Goal: Navigation & Orientation: Find specific page/section

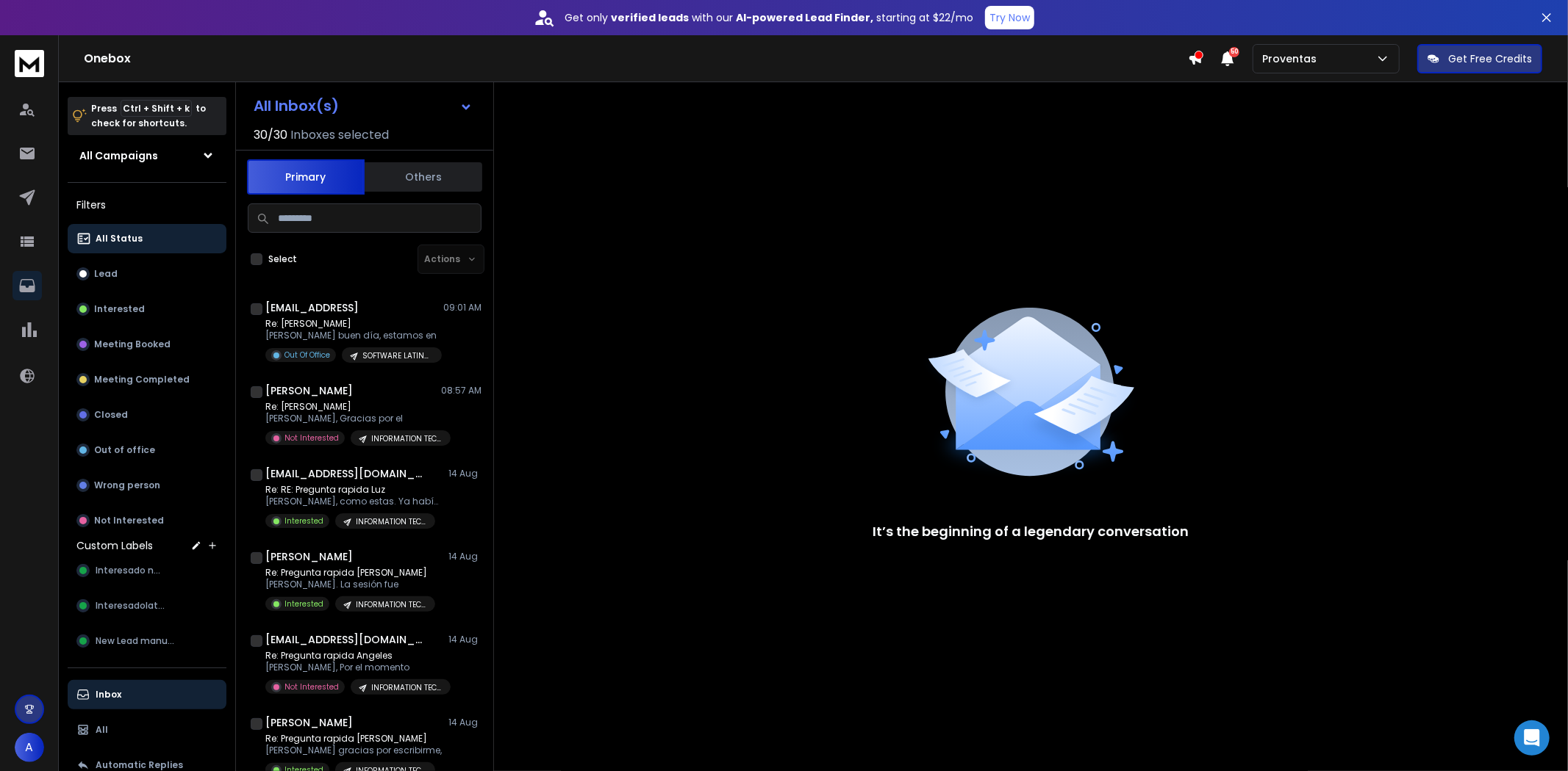
click at [435, 174] on button "Others" at bounding box center [423, 176] width 117 height 32
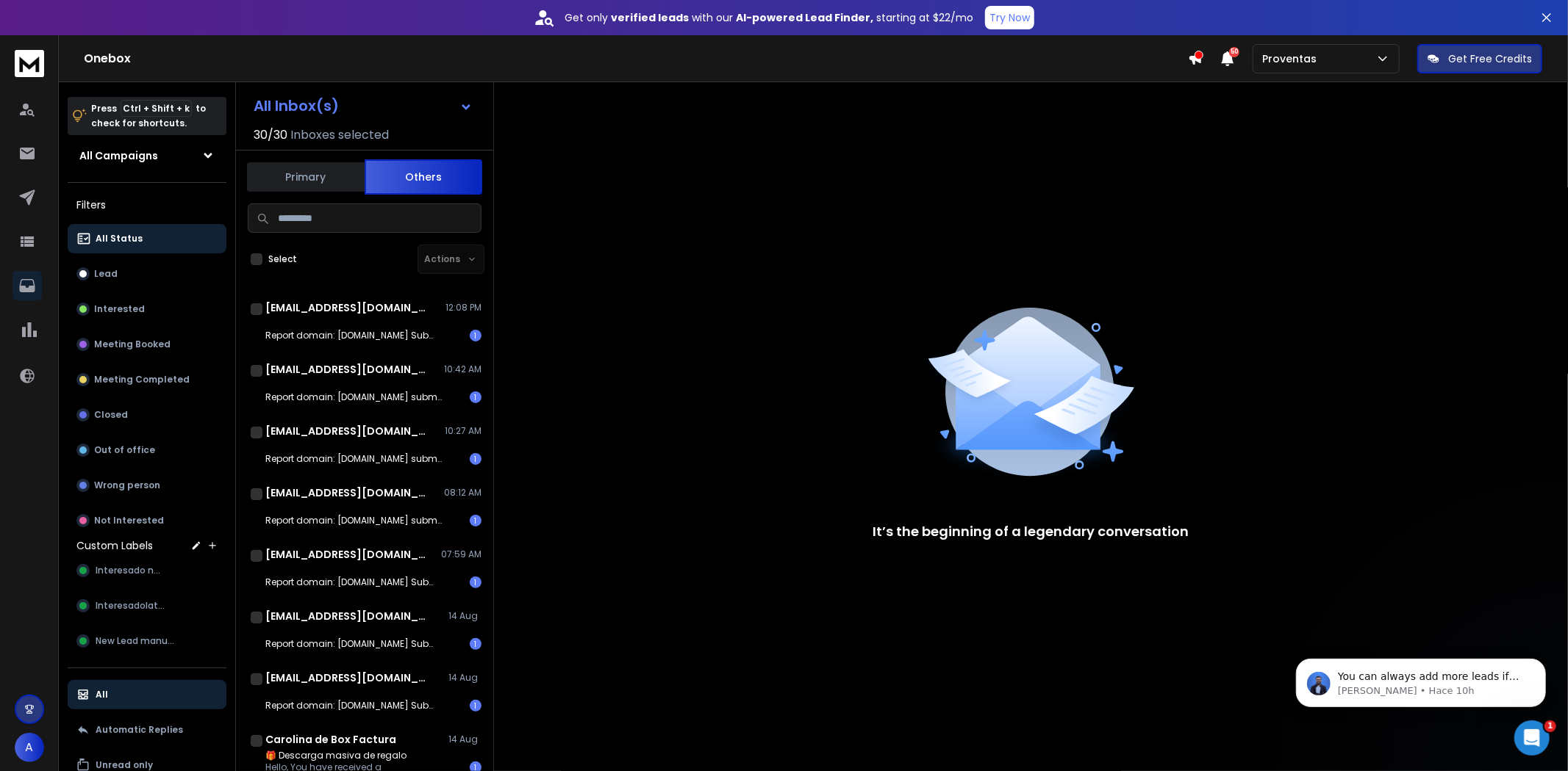
click at [332, 180] on button "Primary" at bounding box center [306, 176] width 117 height 32
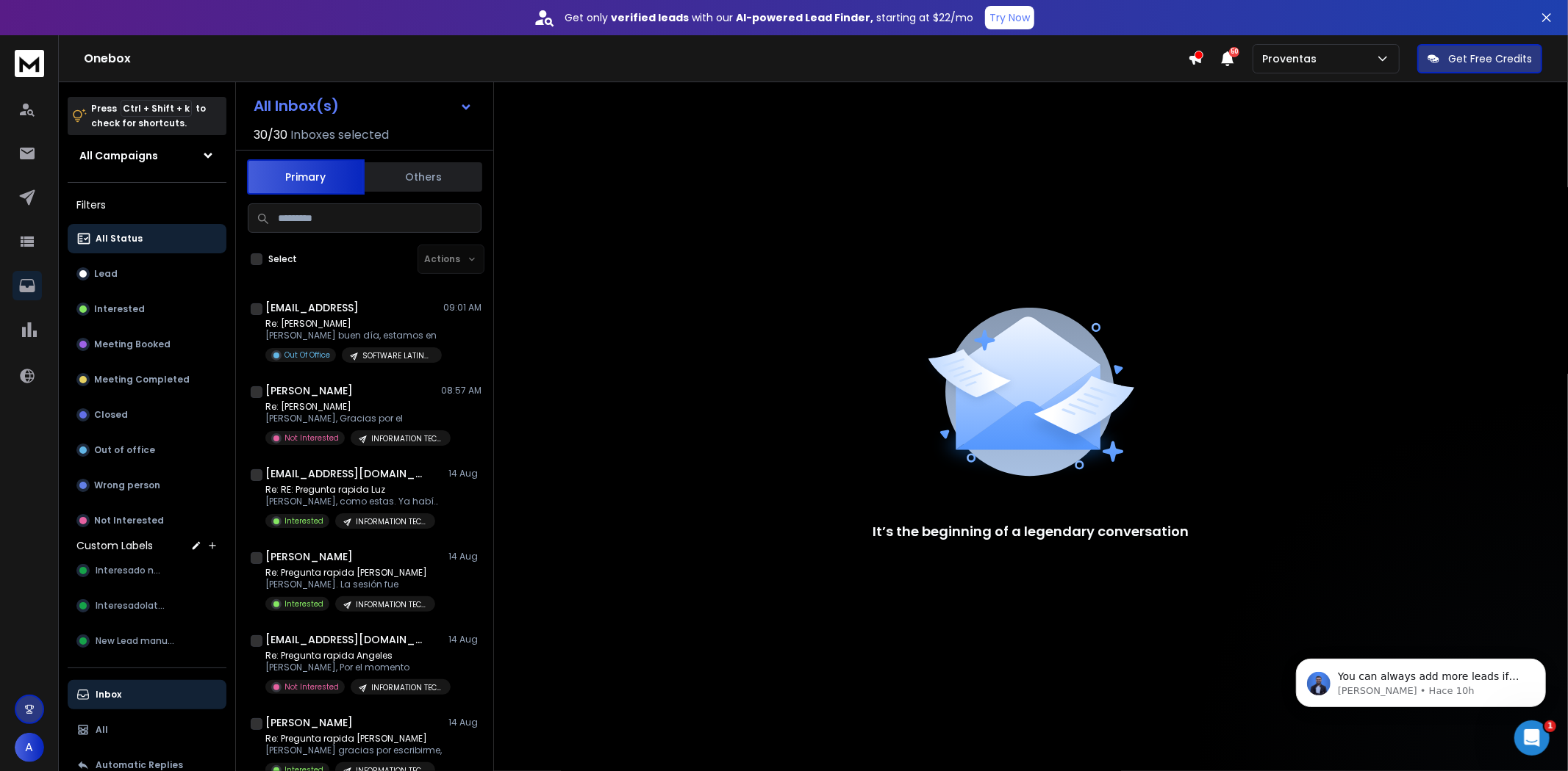
click at [378, 218] on input at bounding box center [365, 218] width 234 height 29
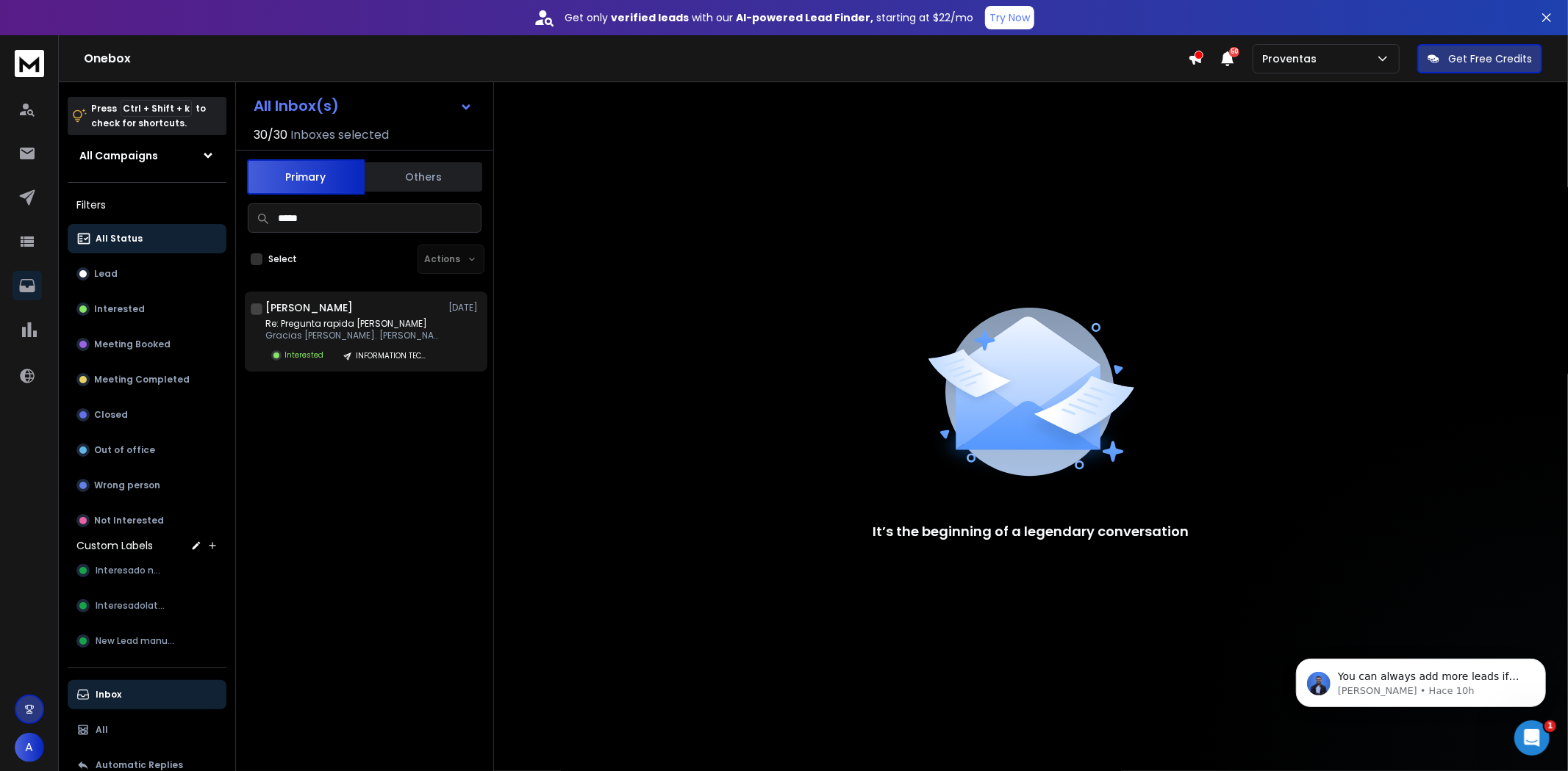
type input "*****"
click at [440, 313] on div "[PERSON_NAME] [DATE]" at bounding box center [373, 307] width 216 height 15
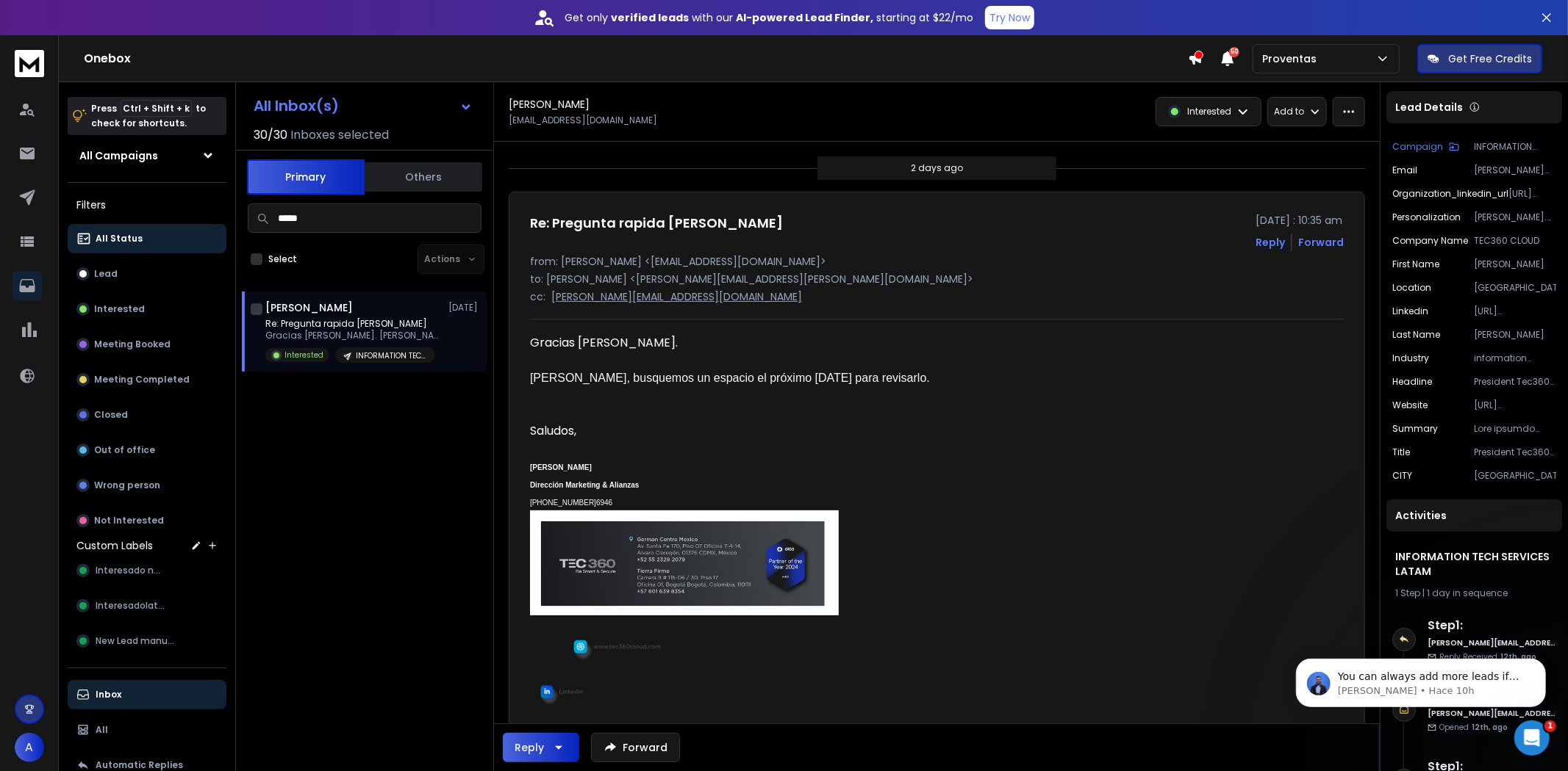
drag, startPoint x: 378, startPoint y: 214, endPoint x: 70, endPoint y: 225, distance: 308.2
click at [73, 225] on div "Press Ctrl + Shift + k to check for shortcuts. All Campaigns All Campaigns Filt…" at bounding box center [813, 467] width 1509 height 771
click at [1298, 68] on button "Proventas" at bounding box center [1326, 59] width 147 height 29
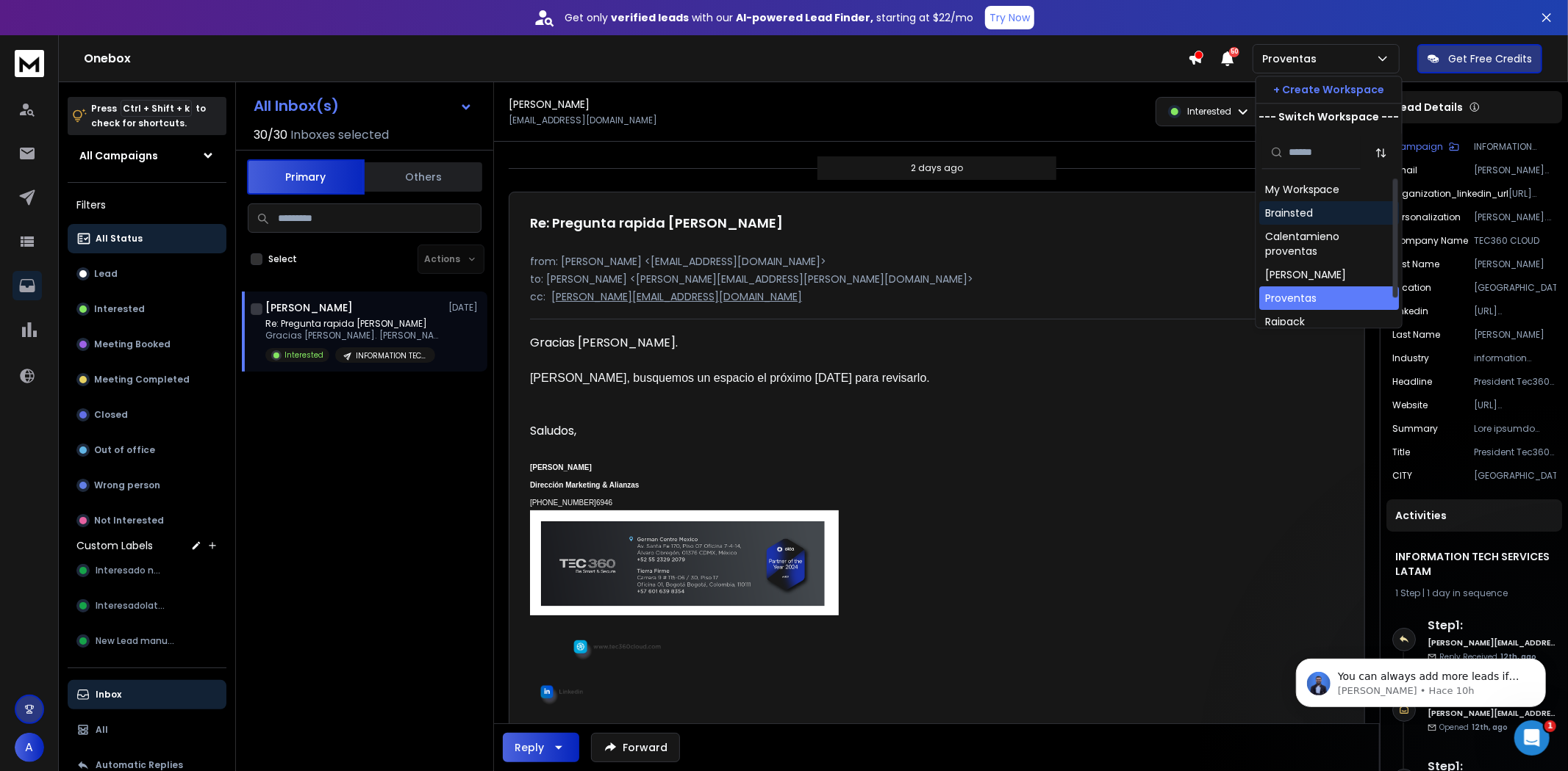
click at [1305, 214] on div "Brainsted" at bounding box center [1288, 212] width 48 height 15
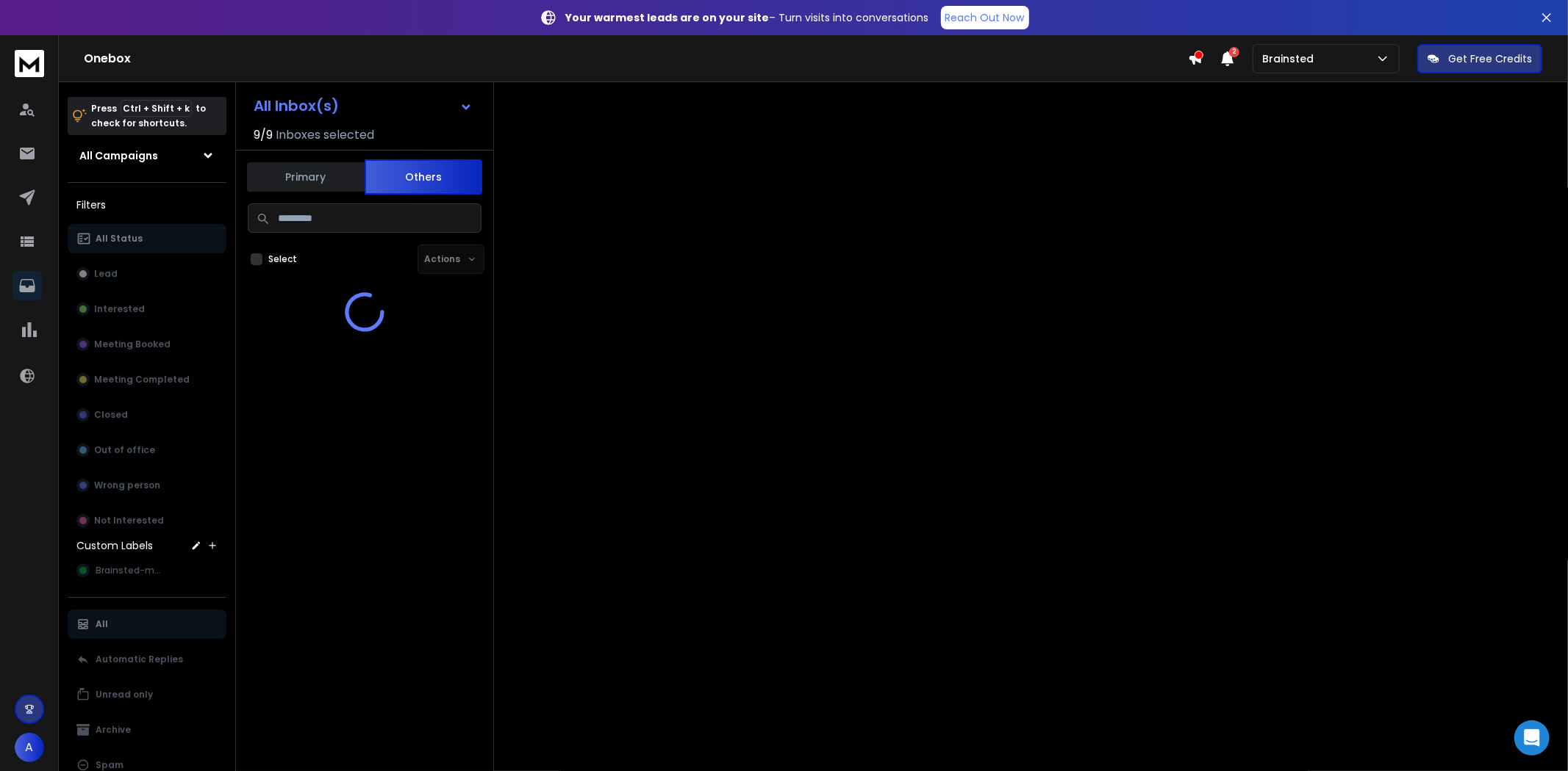
click at [402, 179] on button "Others" at bounding box center [423, 177] width 117 height 35
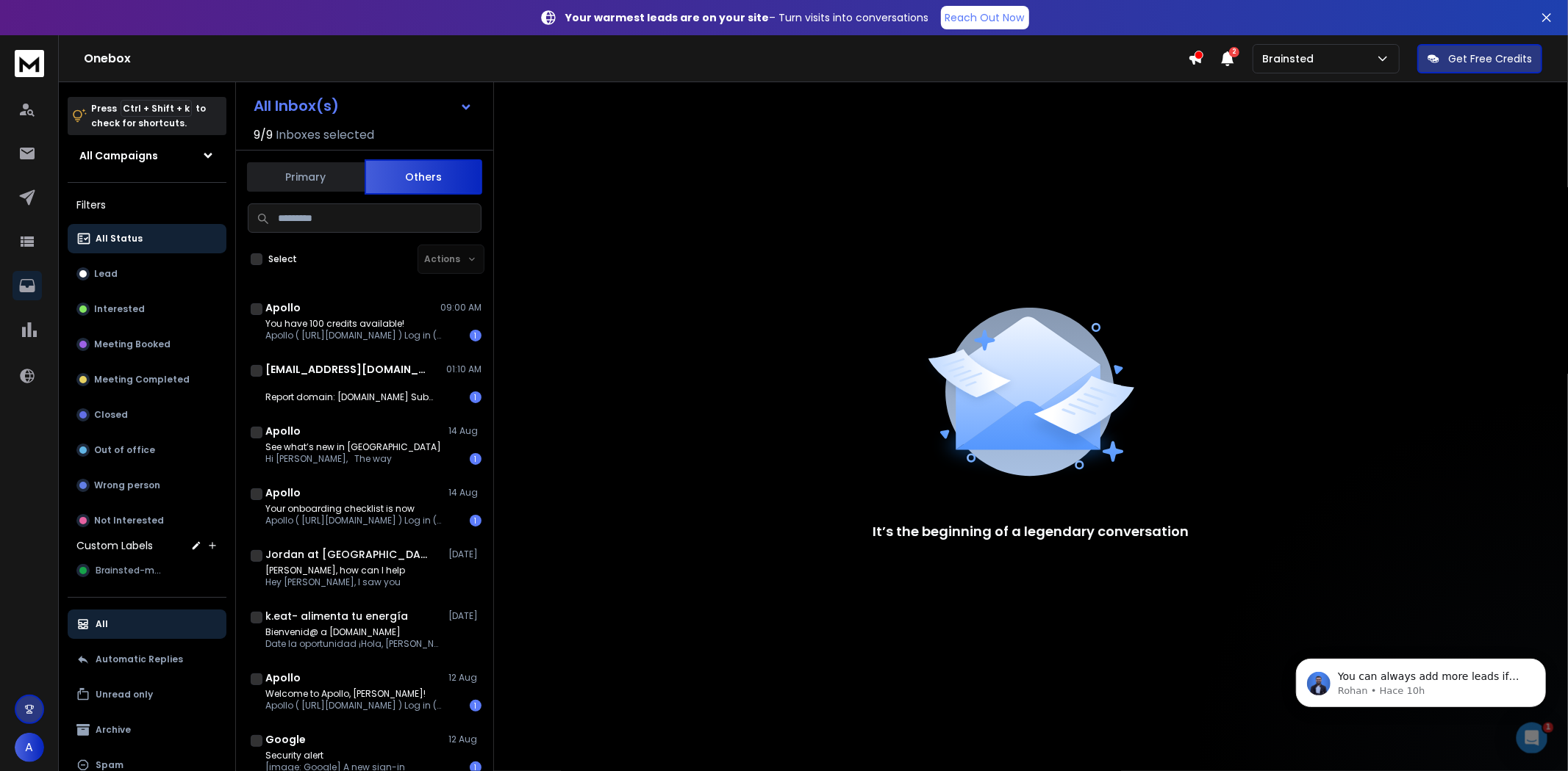
click at [328, 180] on button "Primary" at bounding box center [306, 176] width 117 height 32
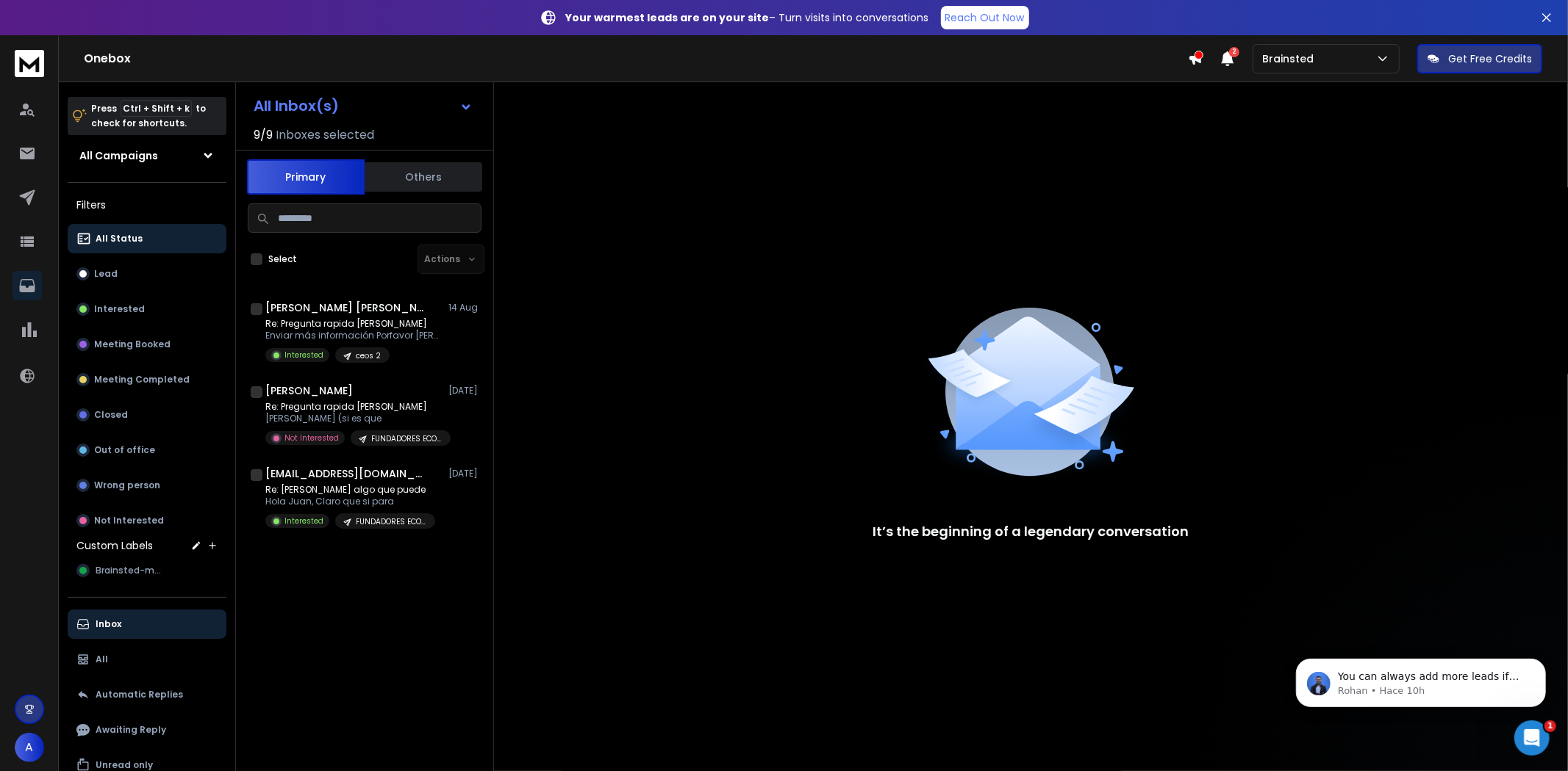
click at [456, 179] on button "Others" at bounding box center [423, 176] width 117 height 32
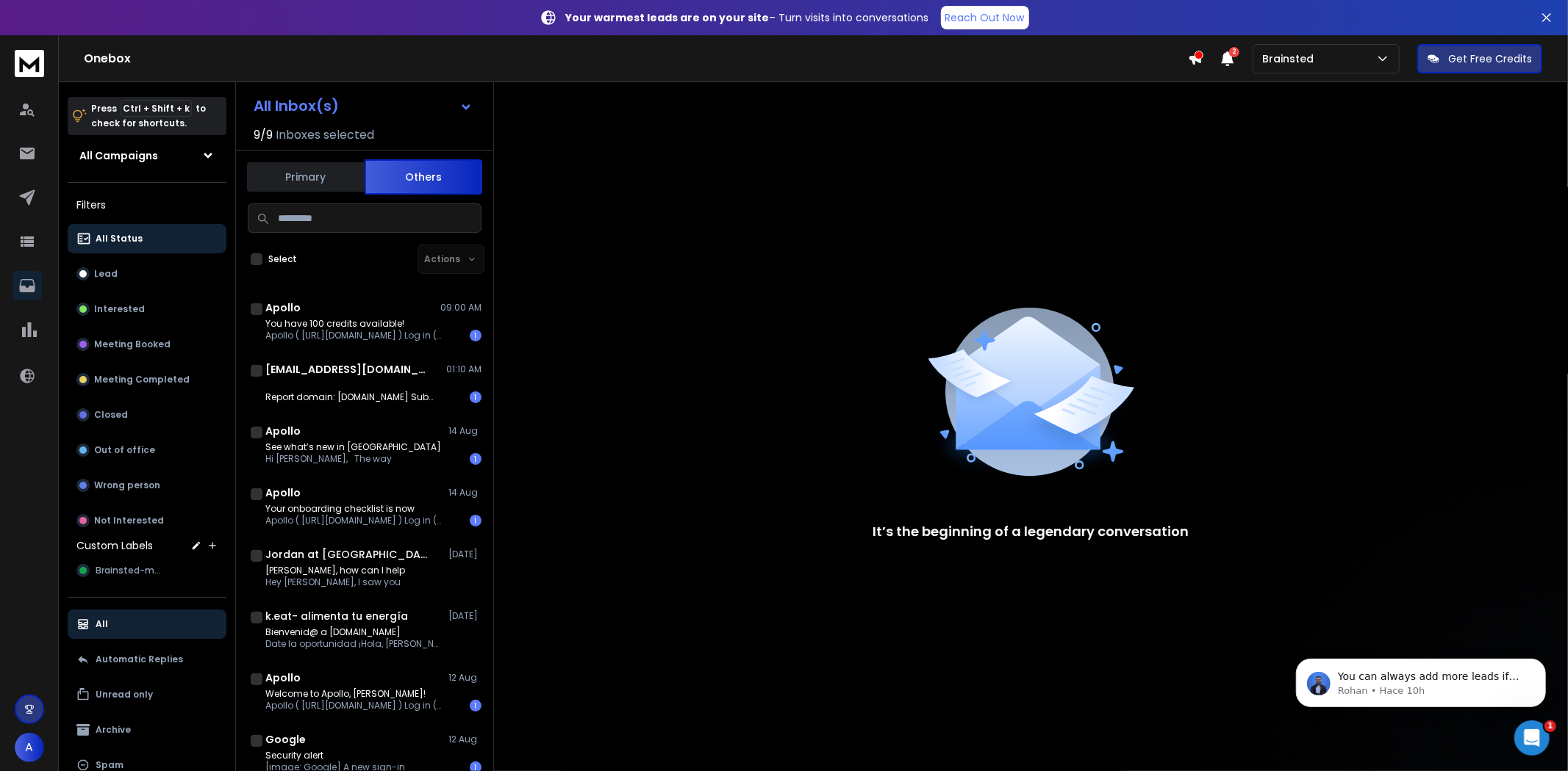
click at [305, 172] on button "Primary" at bounding box center [306, 176] width 117 height 32
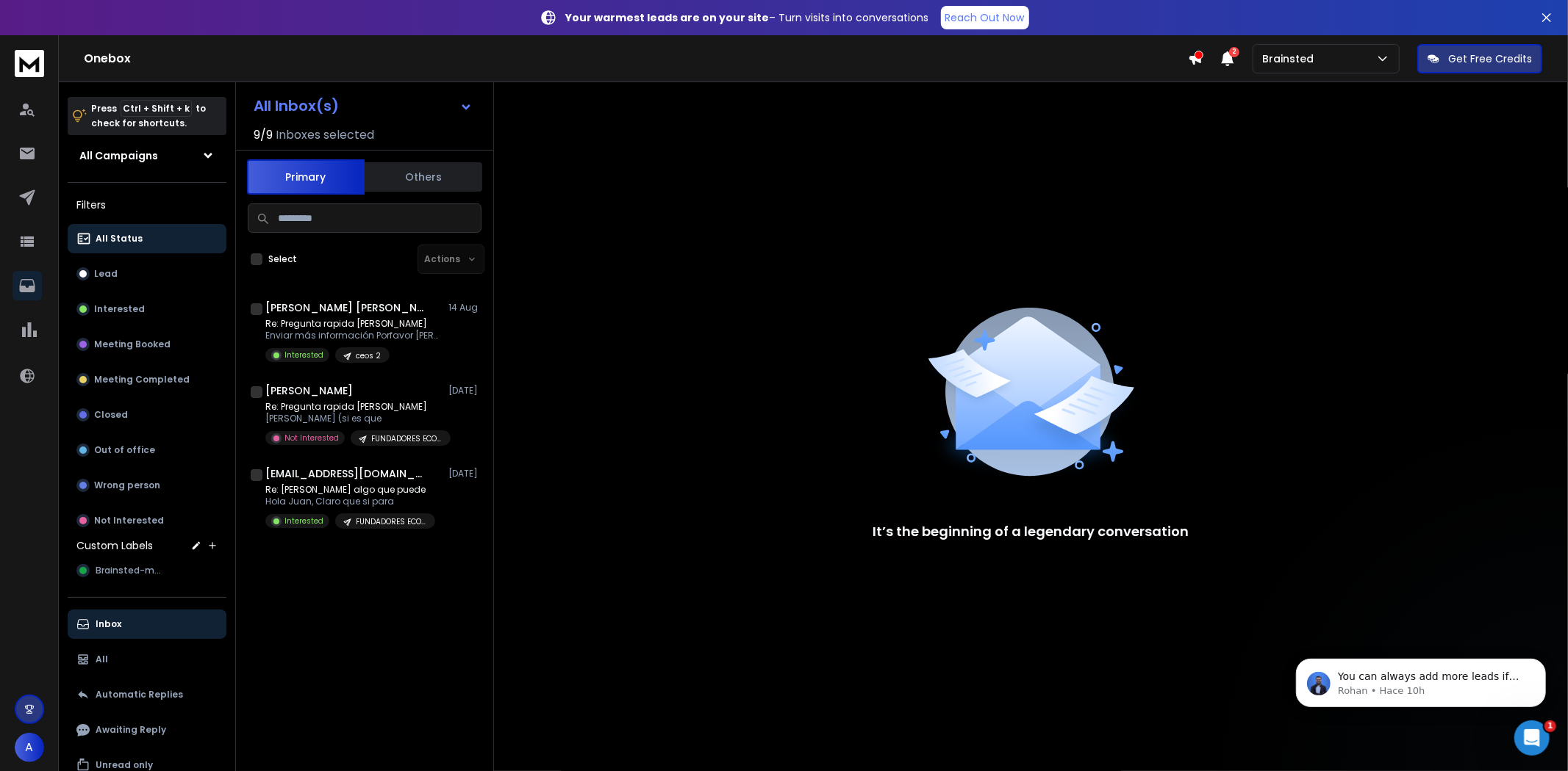
click at [435, 185] on button "Others" at bounding box center [423, 176] width 117 height 32
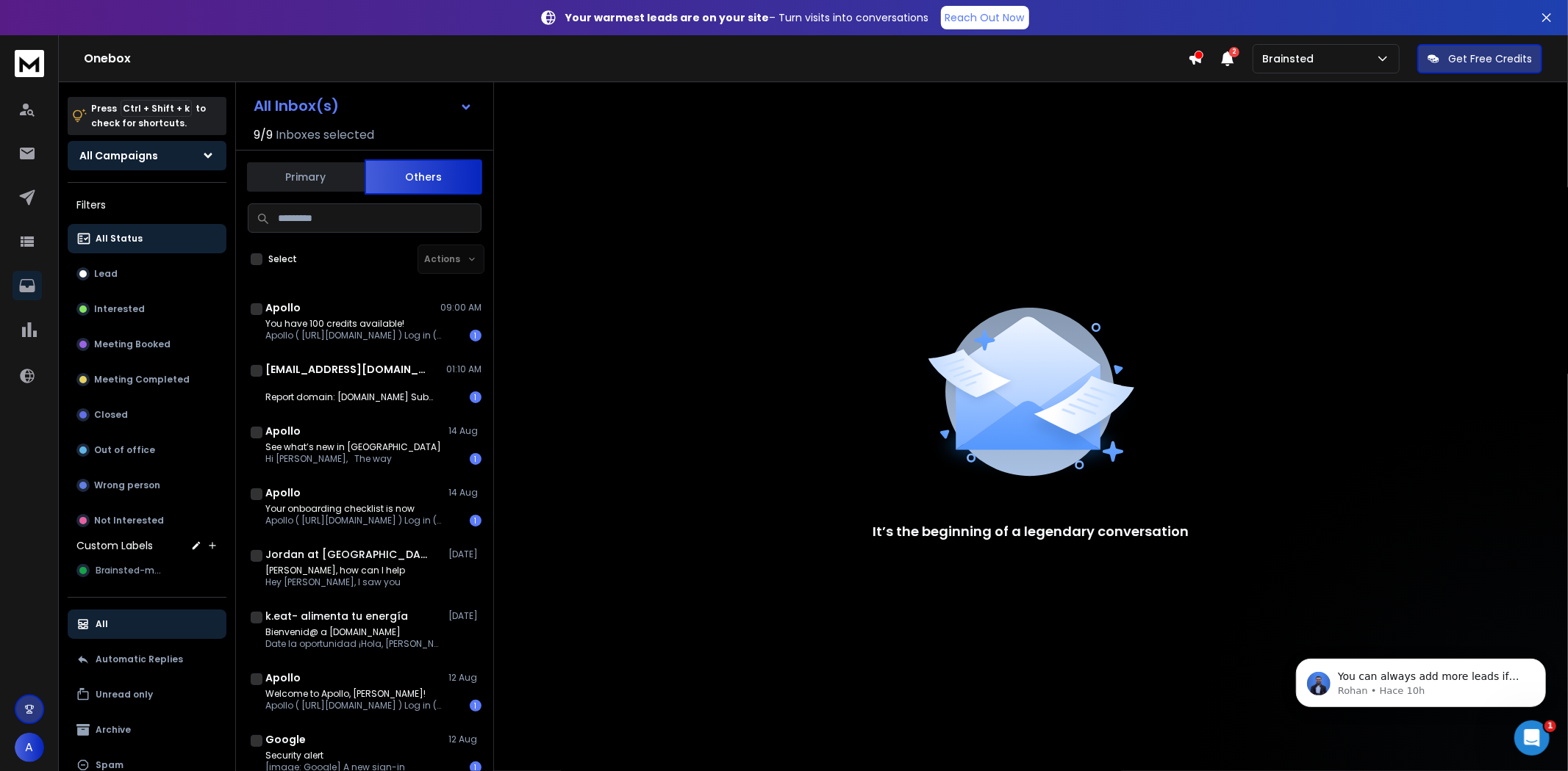
click at [133, 156] on h1 "All Campaigns" at bounding box center [118, 155] width 79 height 15
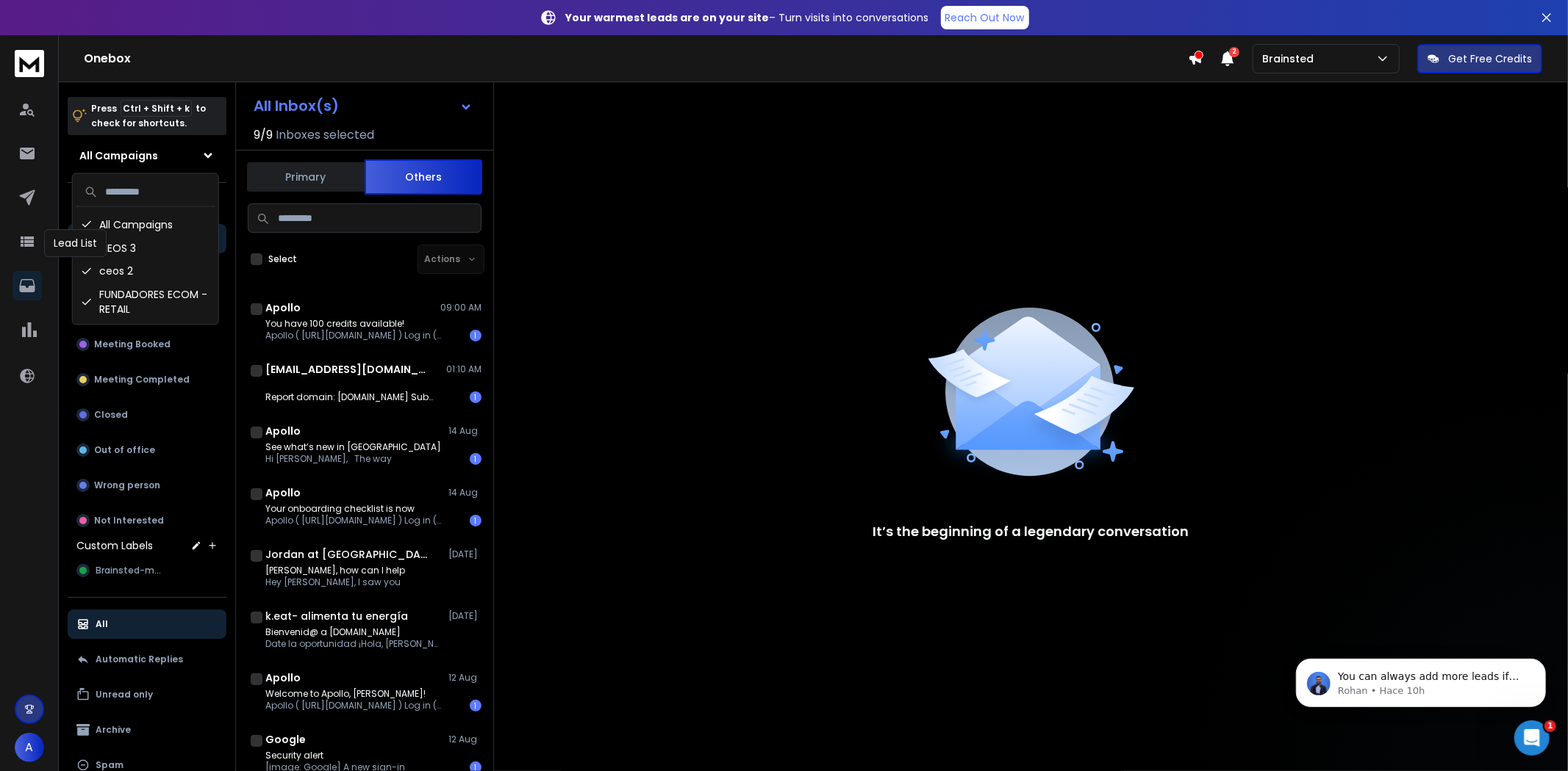
click at [26, 224] on div at bounding box center [29, 246] width 34 height 302
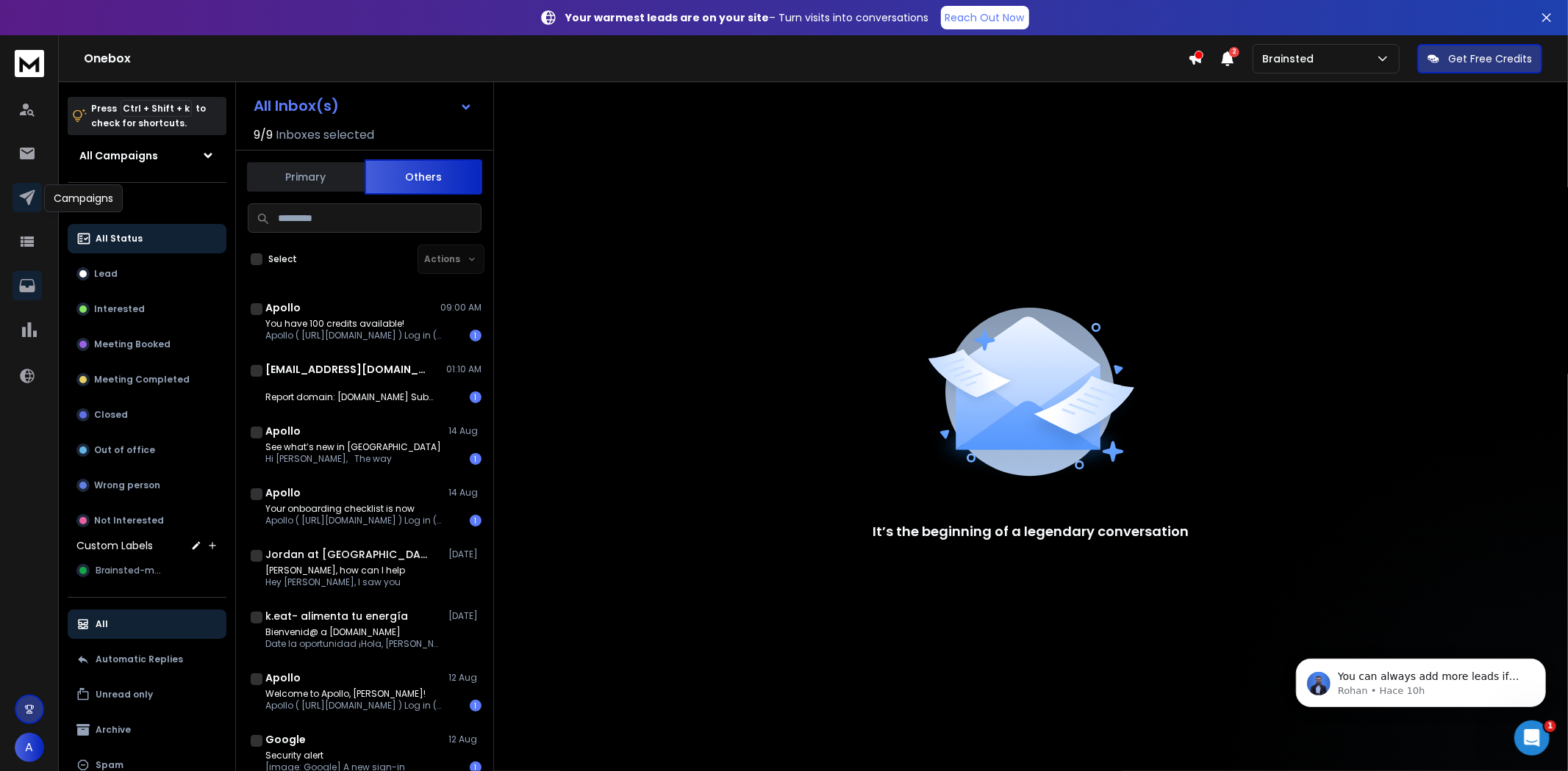
click at [30, 199] on icon at bounding box center [27, 198] width 16 height 16
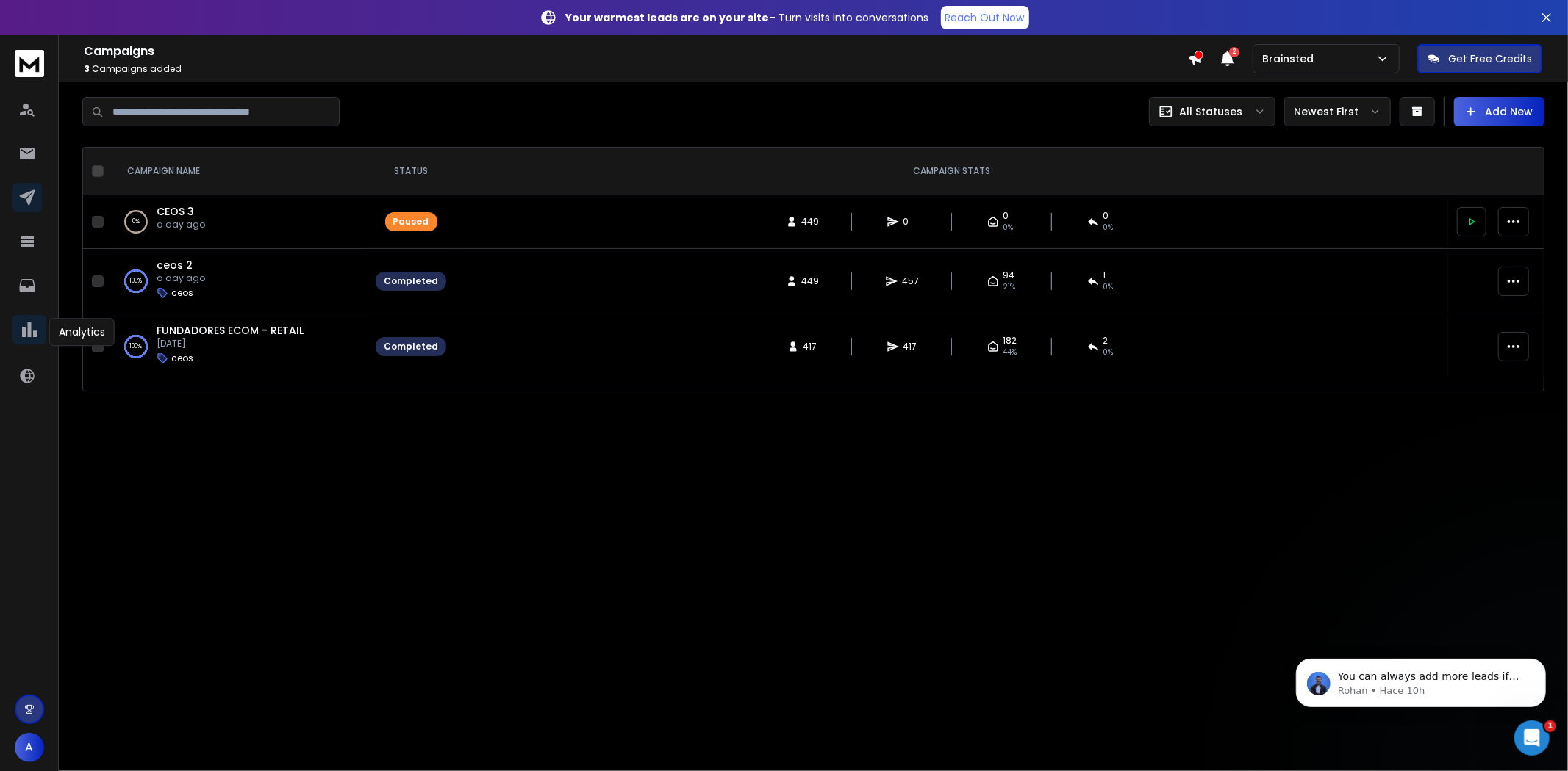
click at [33, 338] on icon at bounding box center [29, 330] width 15 height 15
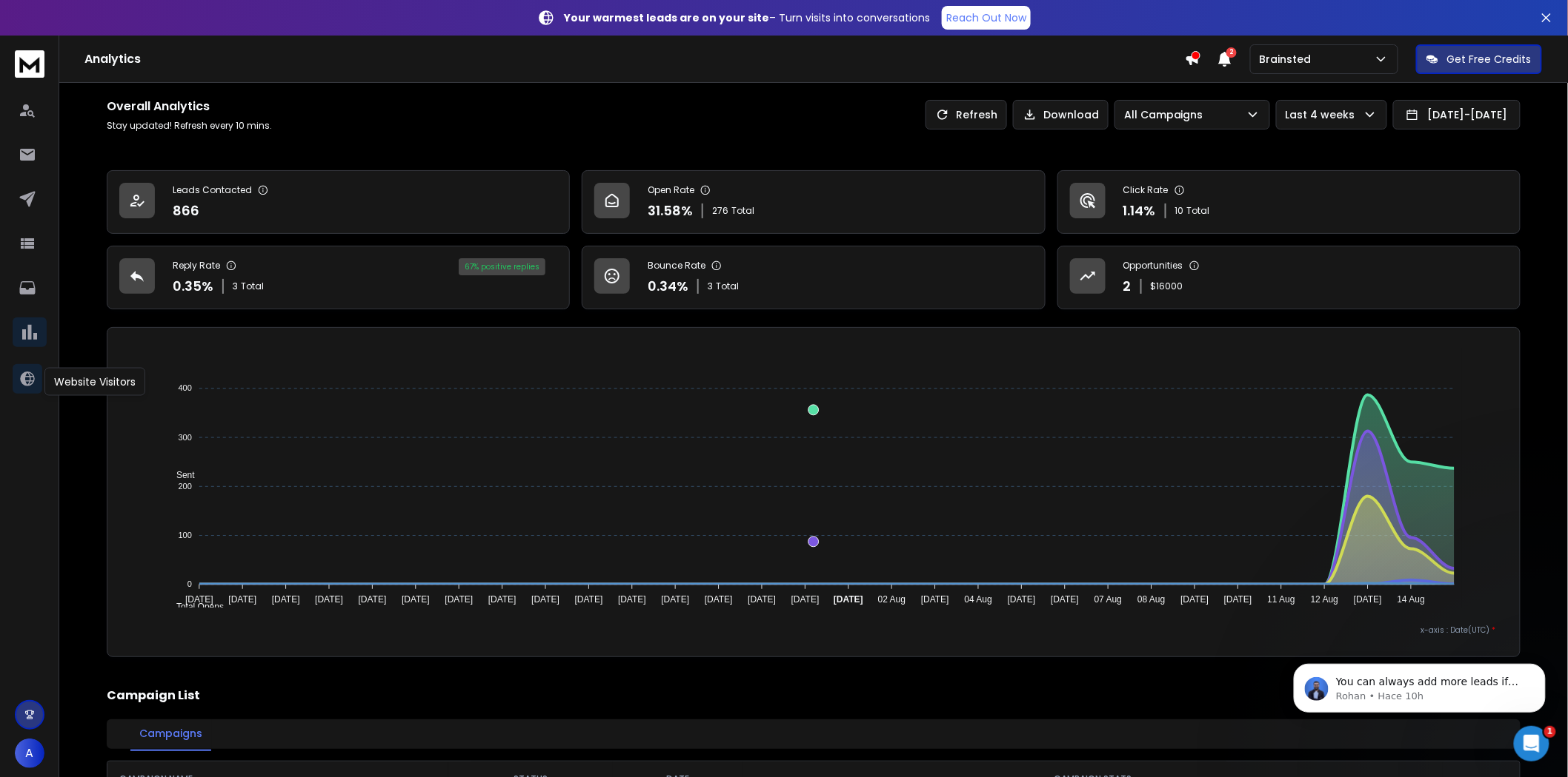
click at [37, 370] on link at bounding box center [27, 379] width 30 height 30
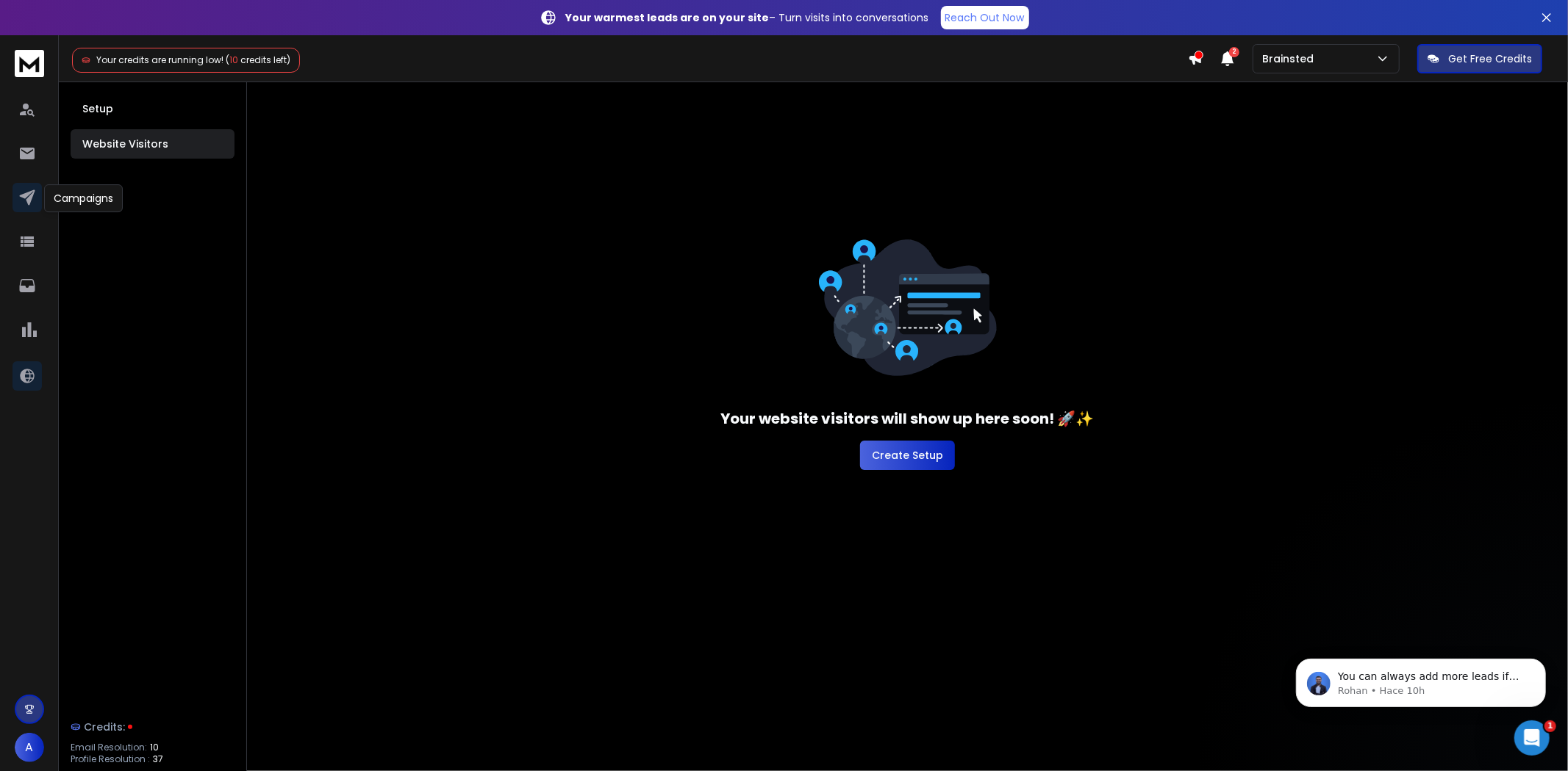
click at [35, 201] on icon at bounding box center [27, 198] width 17 height 17
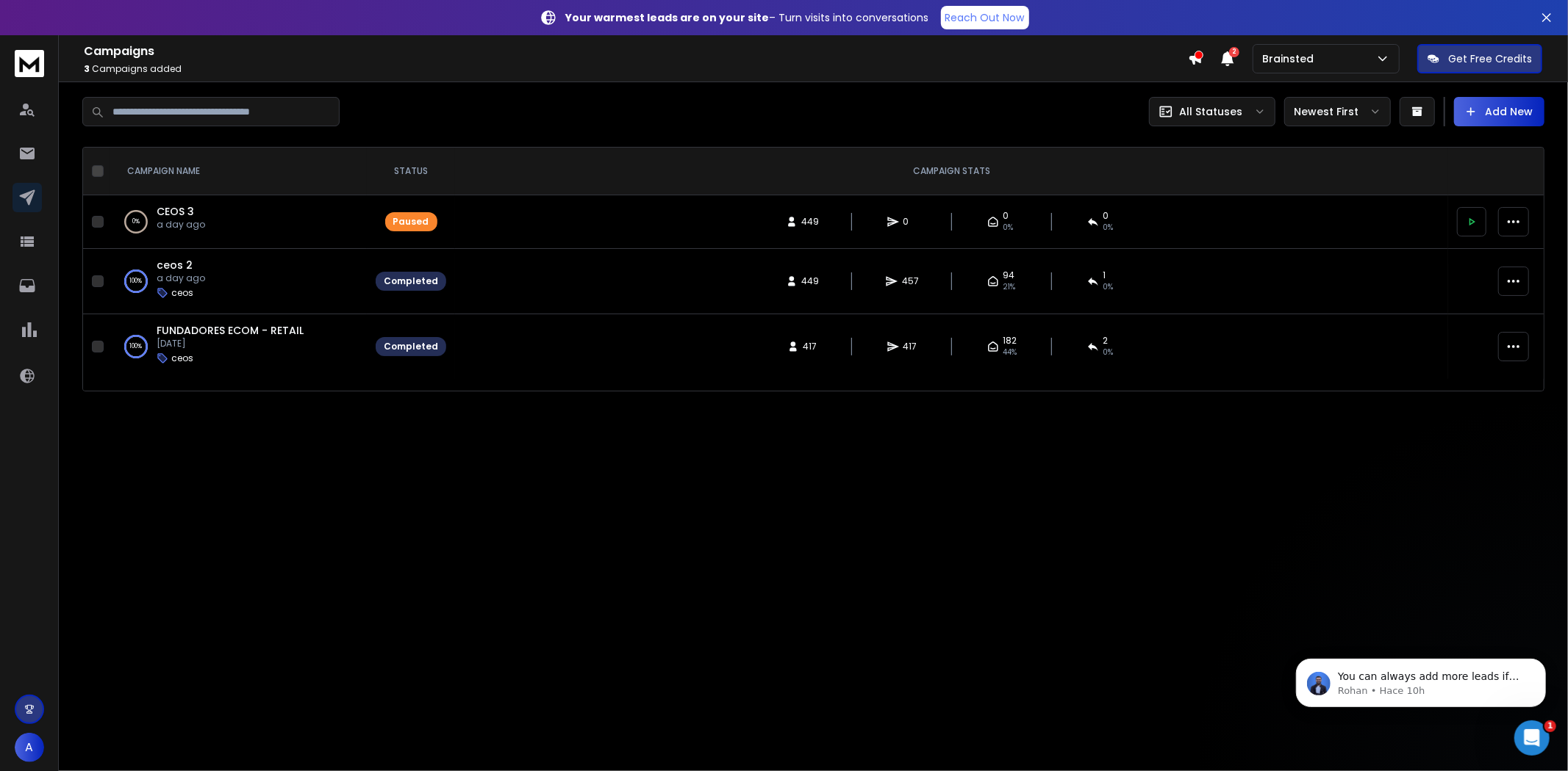
click at [29, 136] on div at bounding box center [29, 246] width 34 height 302
click at [24, 160] on icon at bounding box center [27, 154] width 17 height 17
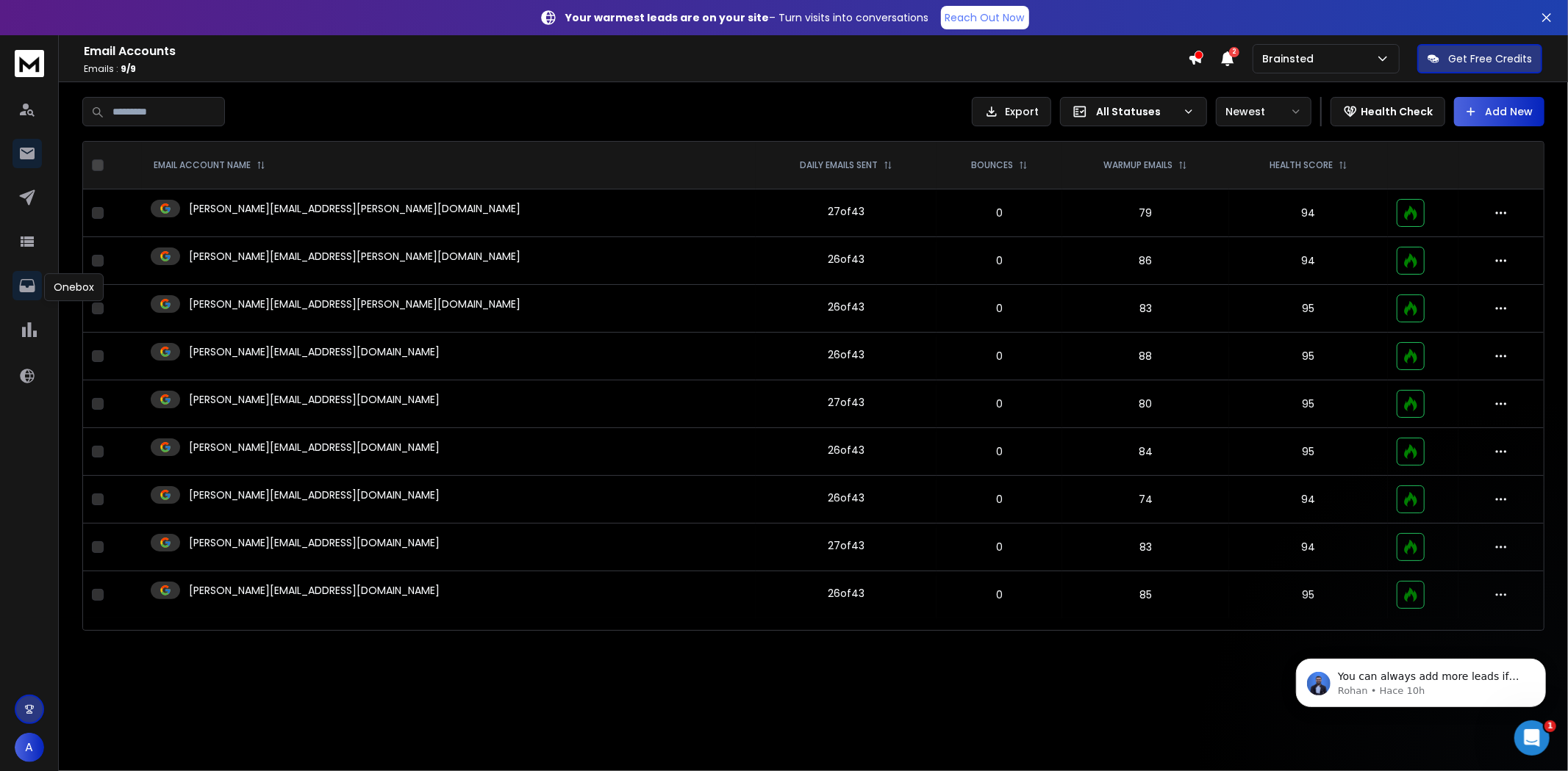
click at [22, 289] on icon at bounding box center [27, 285] width 16 height 13
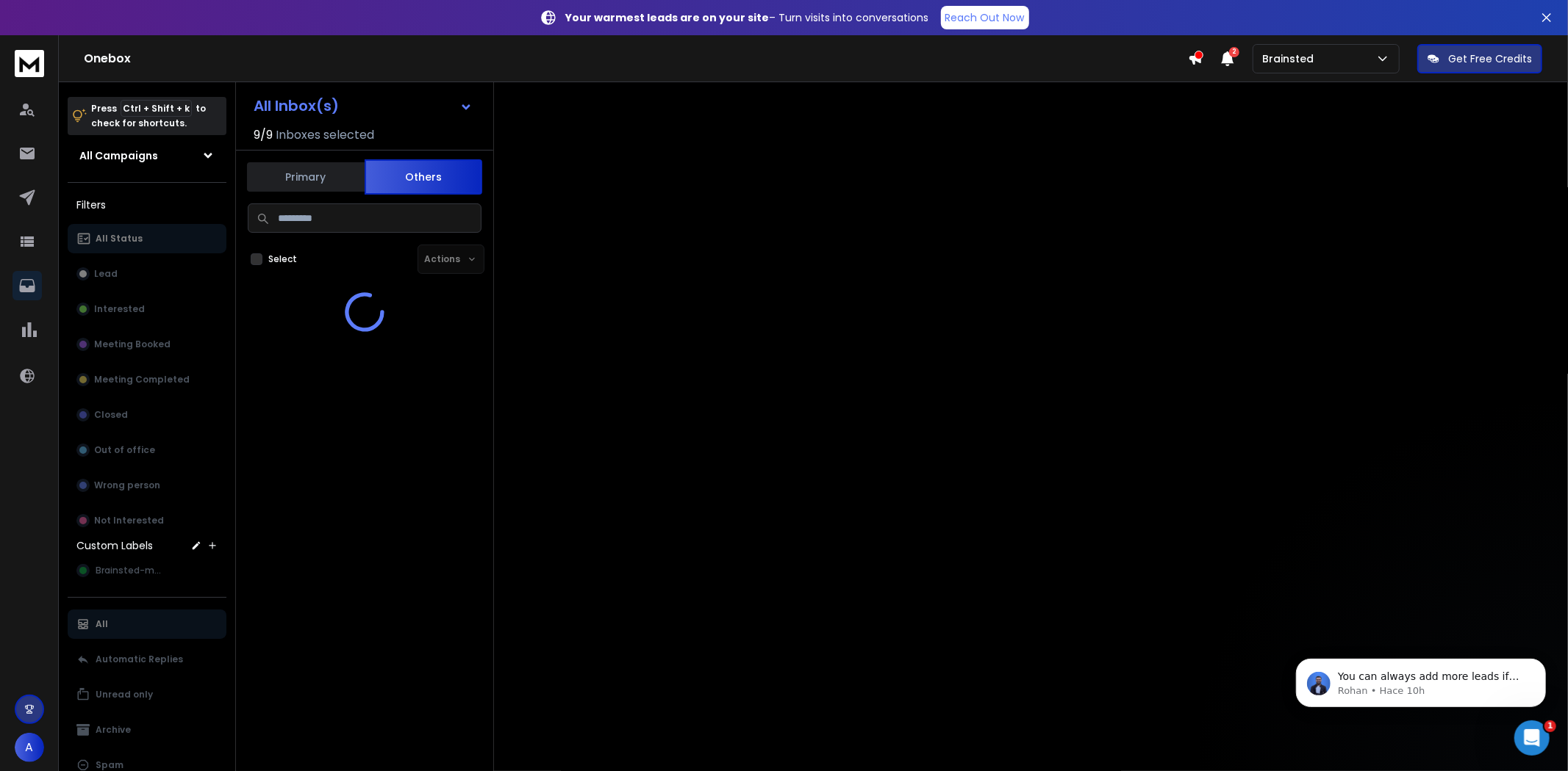
click at [421, 182] on button "Others" at bounding box center [423, 177] width 117 height 35
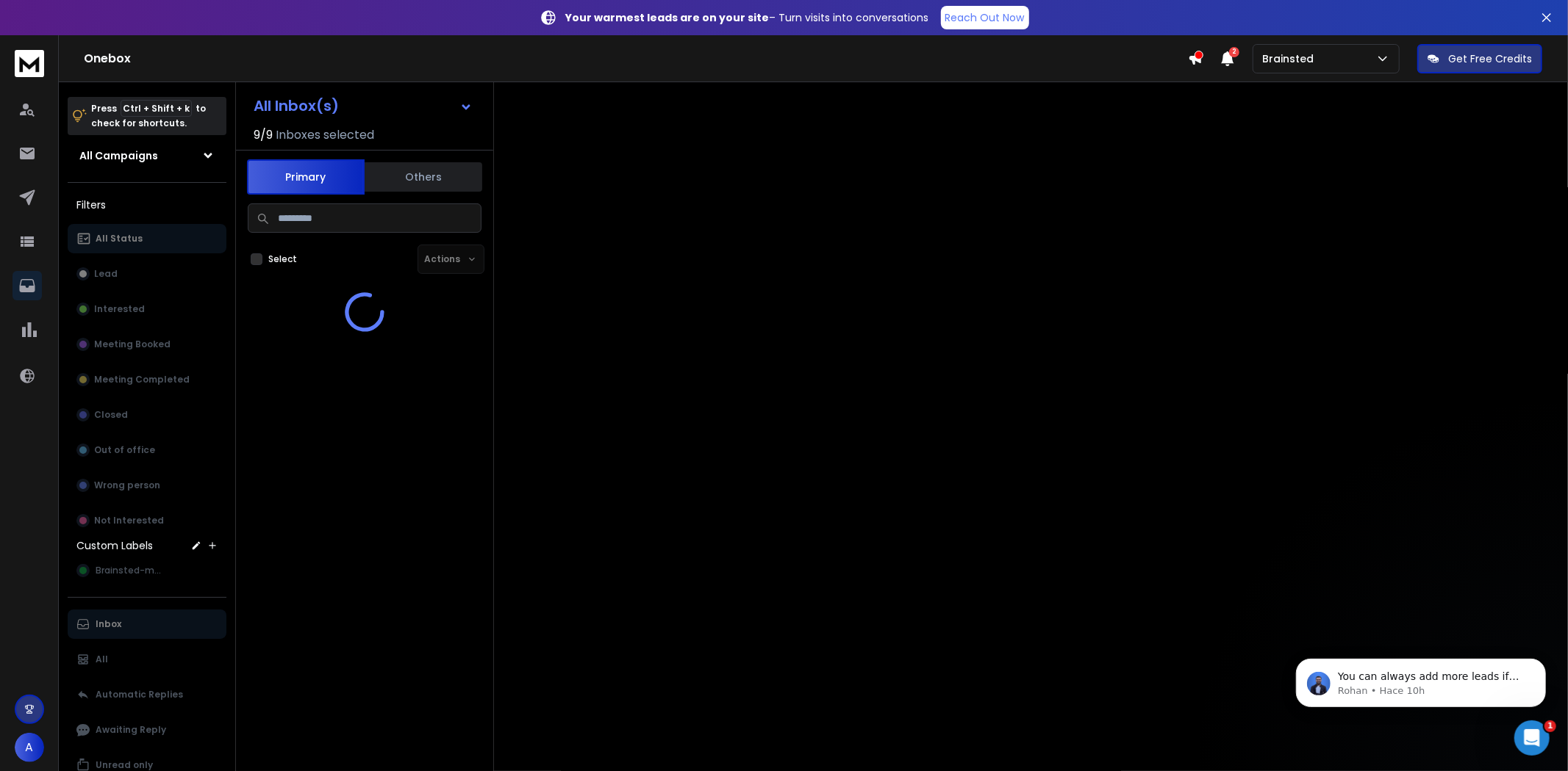
click at [321, 185] on button "Primary" at bounding box center [306, 177] width 117 height 35
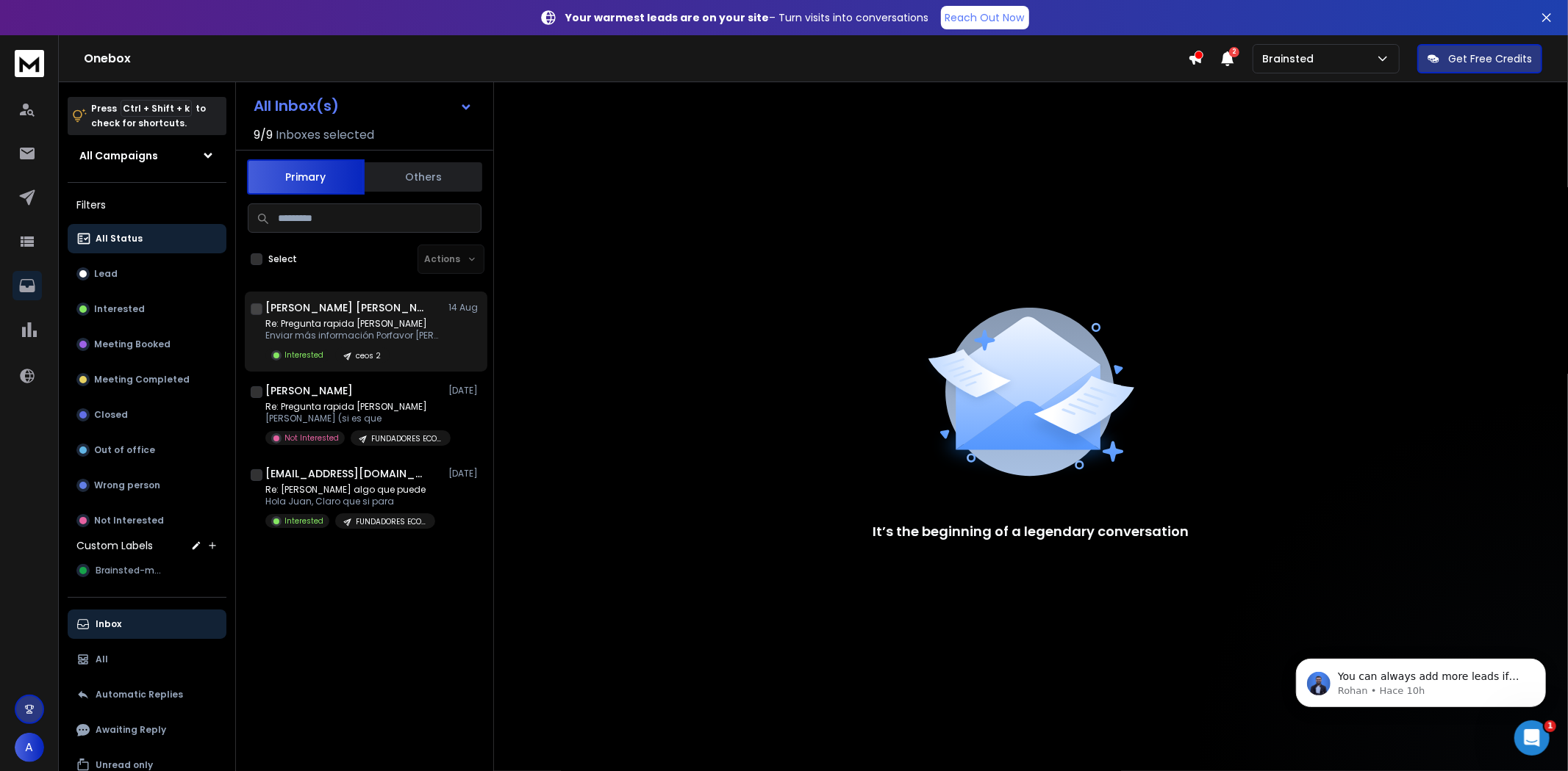
click at [416, 322] on p "Re: Pregunta rapida [PERSON_NAME]" at bounding box center [353, 324] width 176 height 12
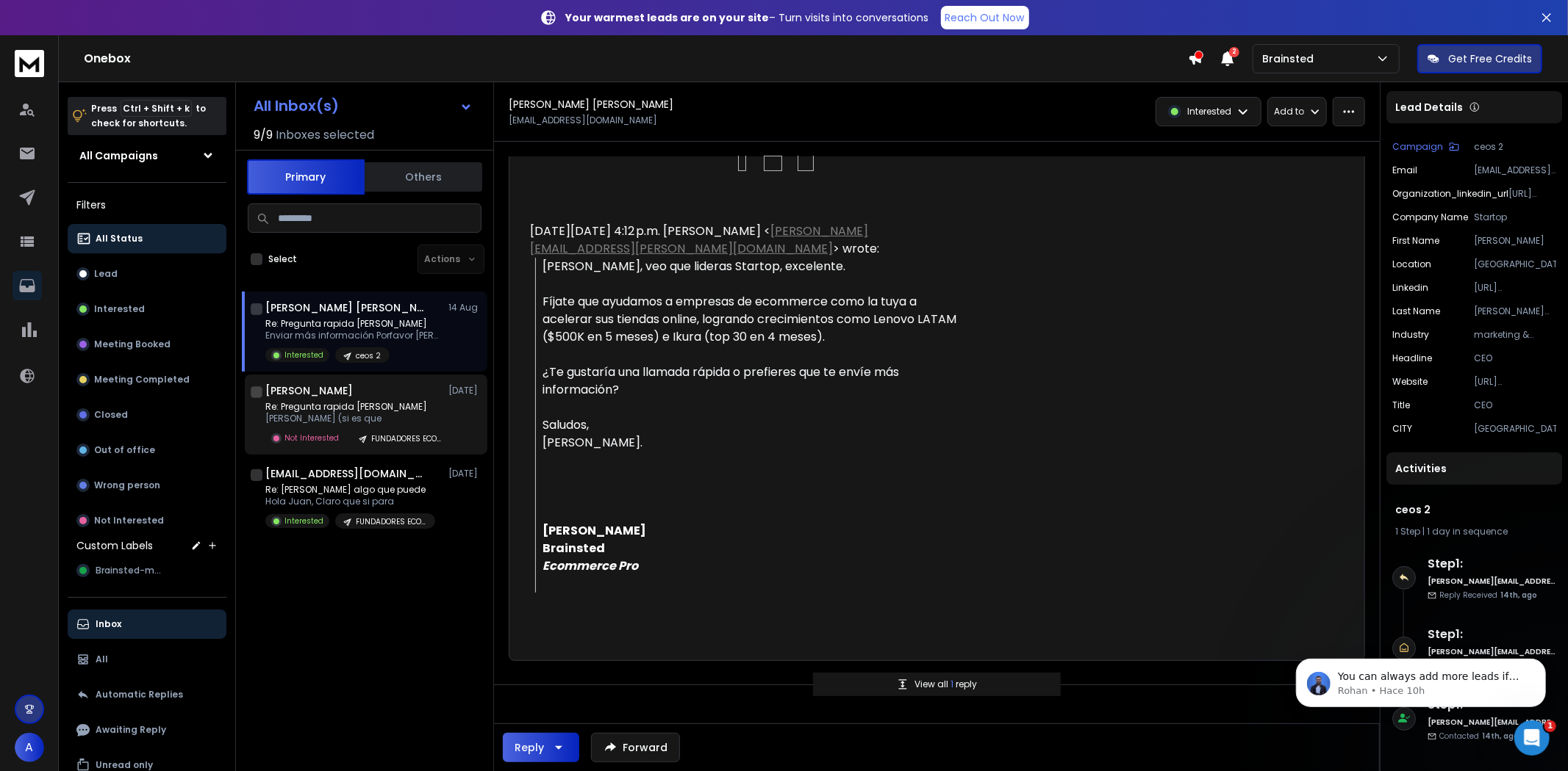
scroll to position [343, 0]
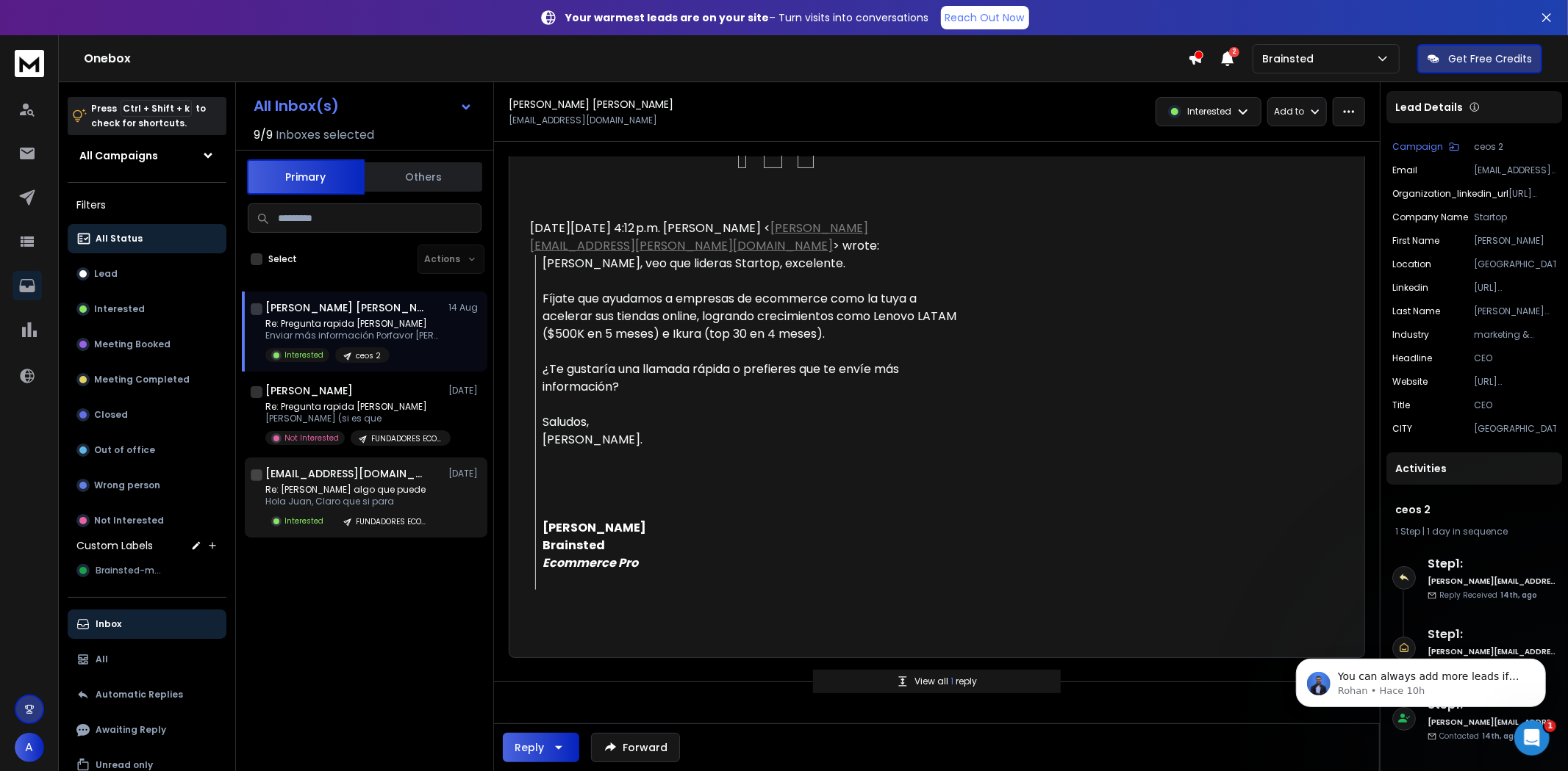
click at [313, 480] on h1 "juancho@pari.mx" at bounding box center [346, 473] width 162 height 15
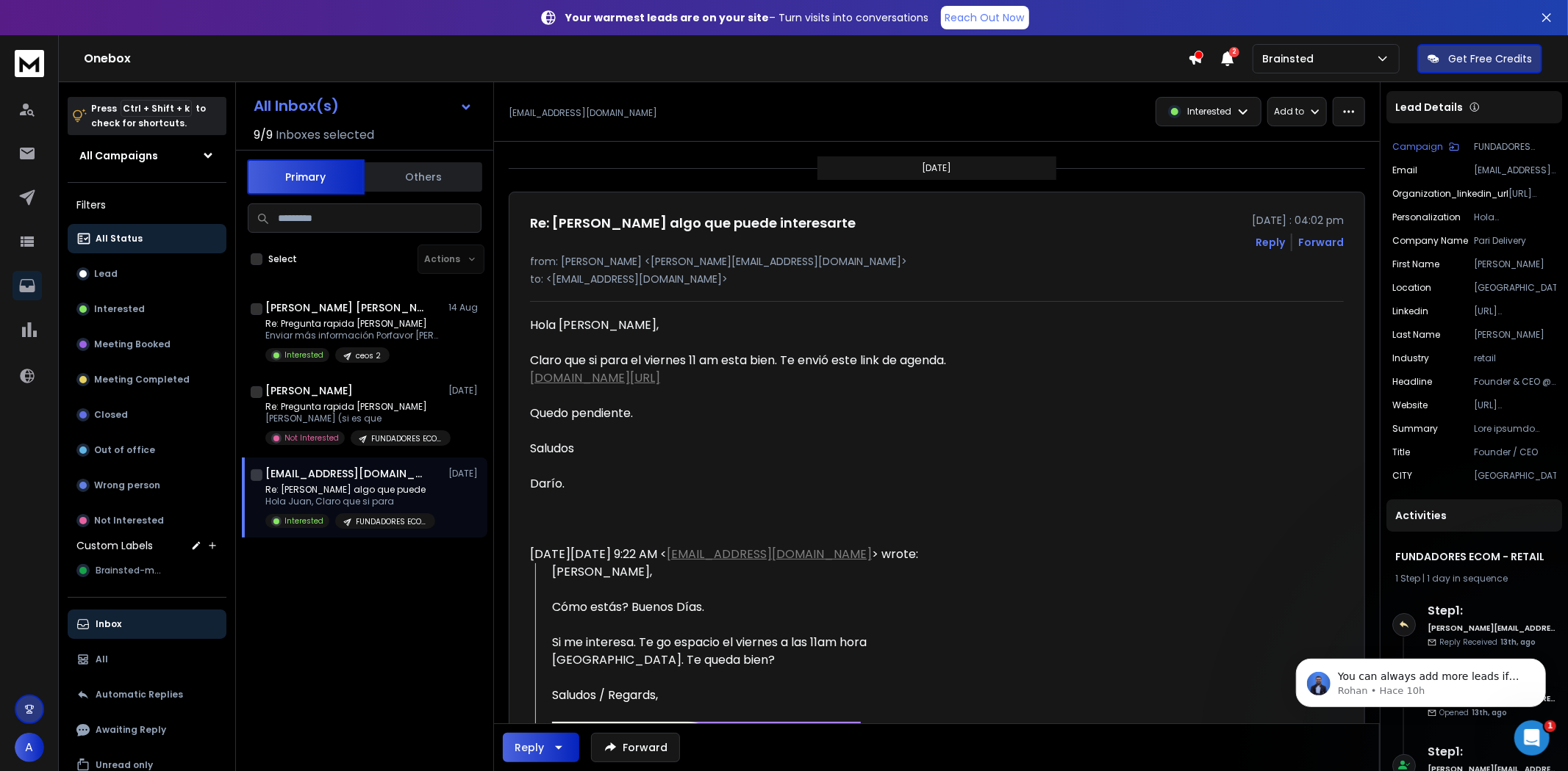
click at [629, 387] on link "go.brainsted.com/agenda" at bounding box center [595, 378] width 130 height 17
